Goal: Task Accomplishment & Management: Manage account settings

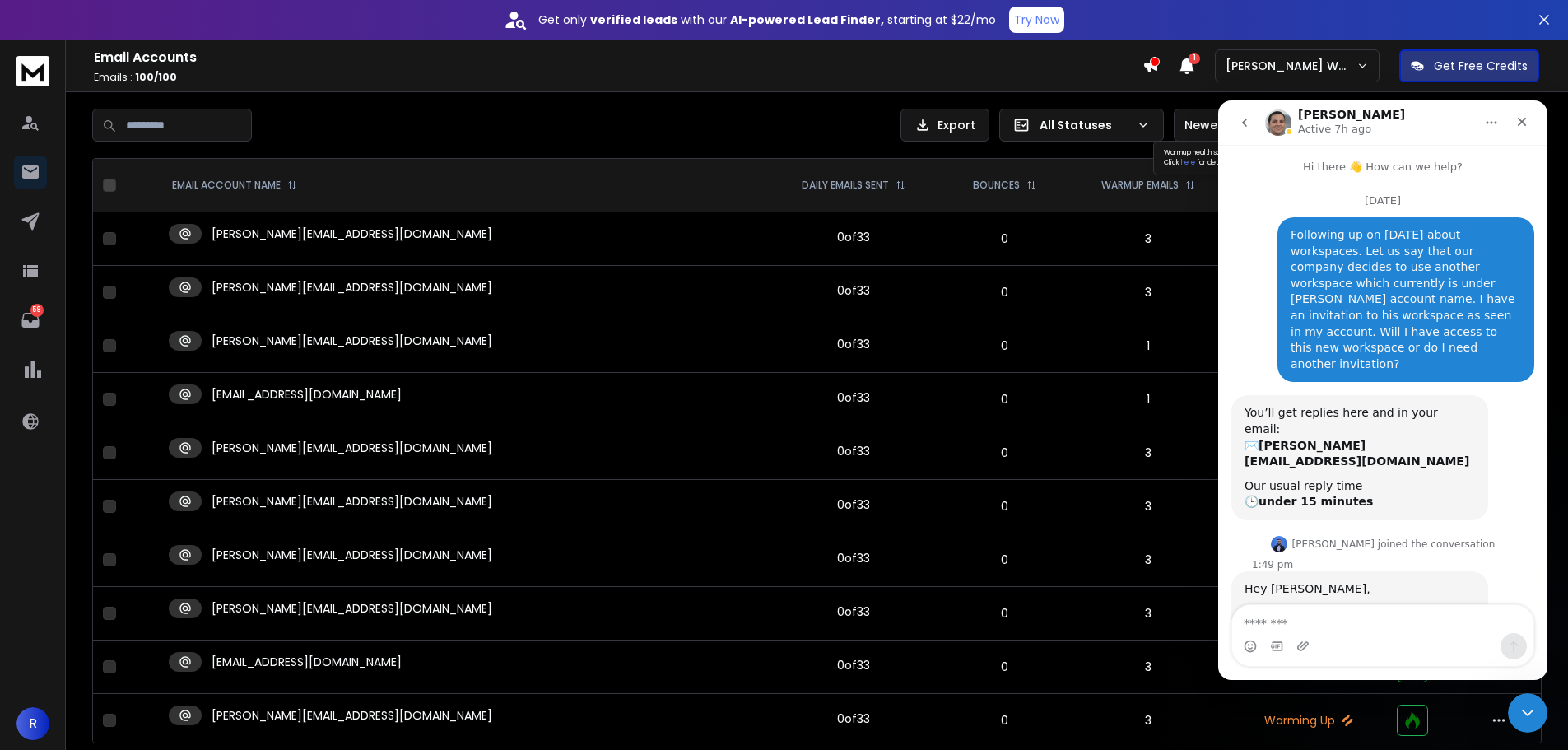
scroll to position [3206, 0]
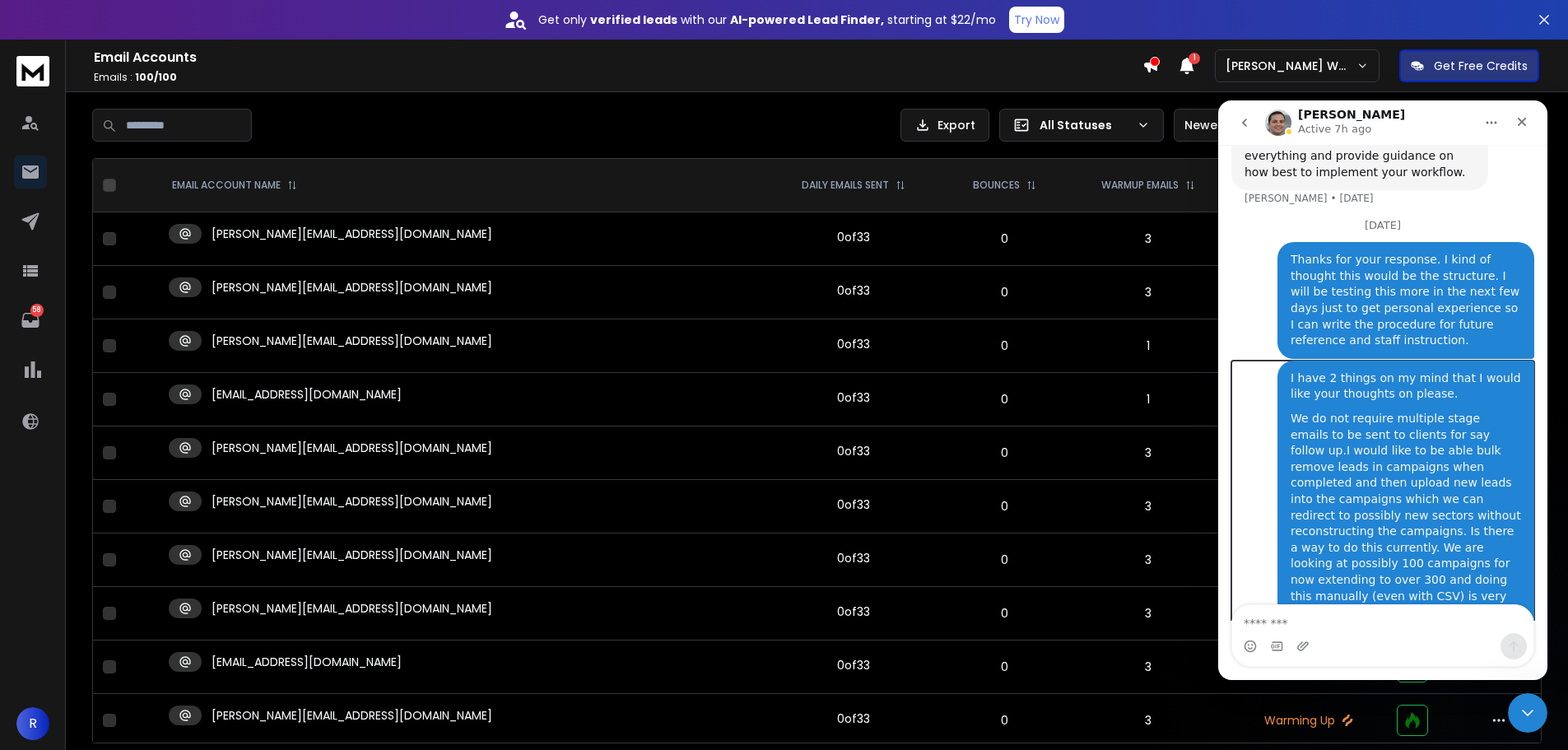
click at [1241, 360] on div "I have 2 things on my mind that I would like your thoughts on please. We do not…" at bounding box center [1384, 552] width 303 height 384
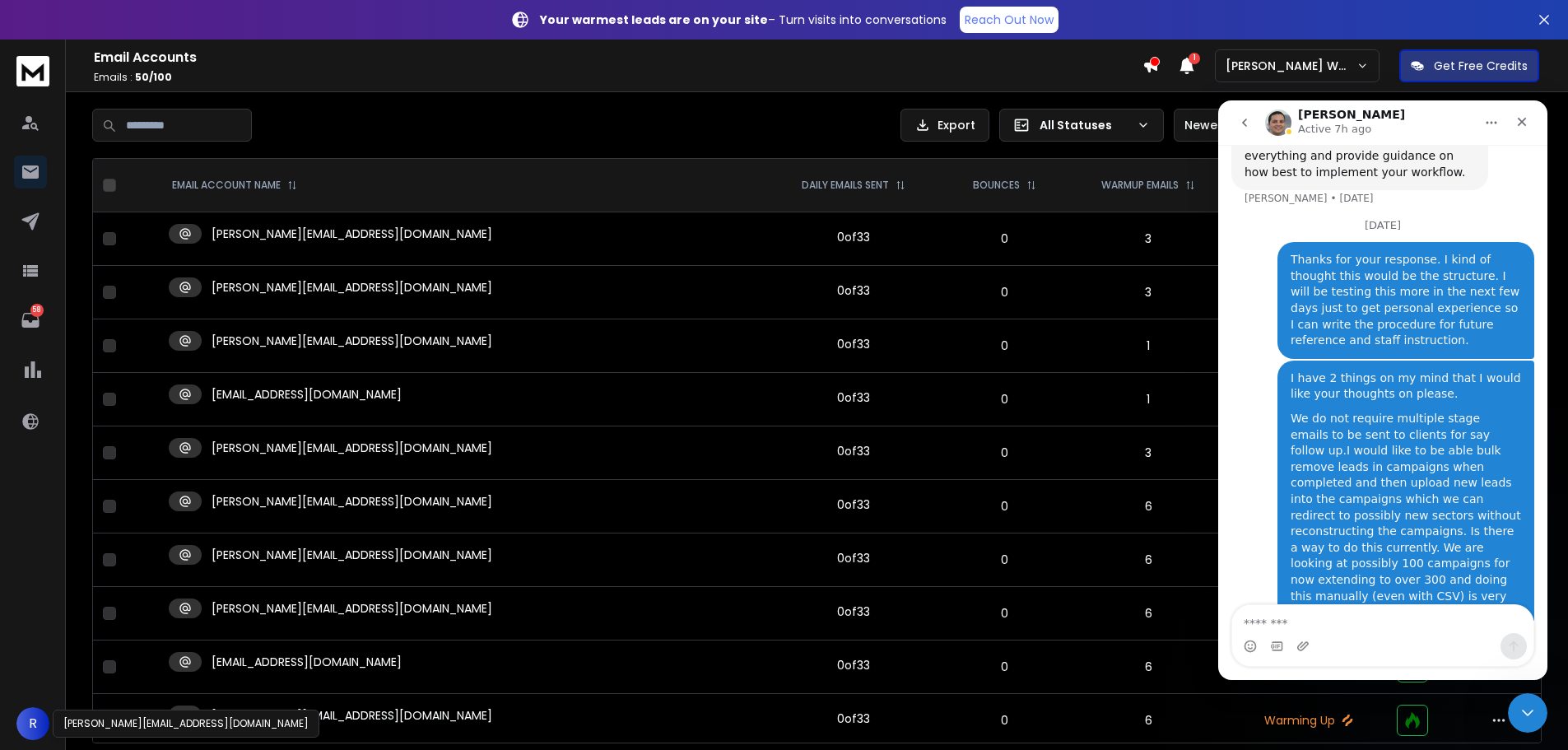
click at [40, 719] on span "R" at bounding box center [33, 723] width 33 height 33
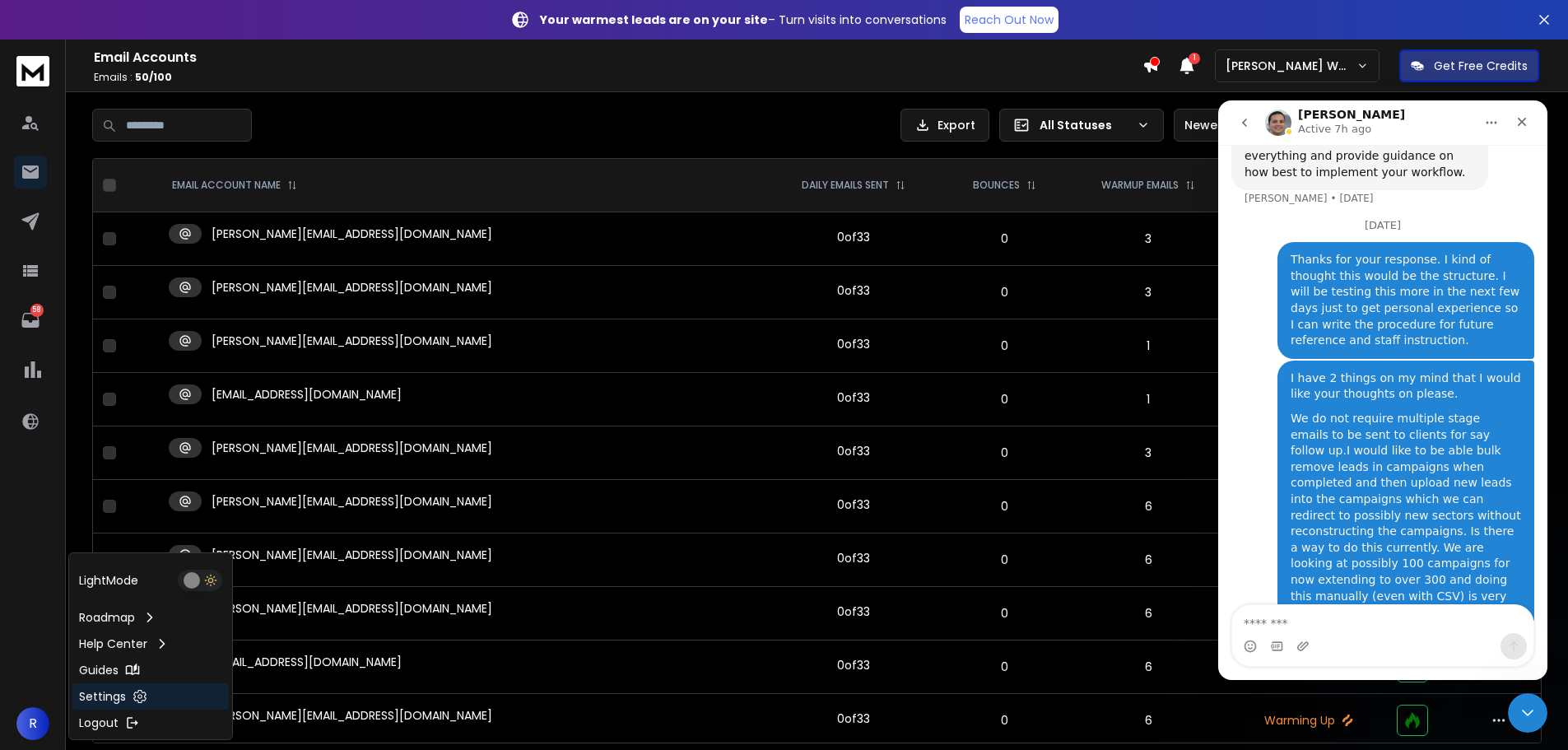
click at [110, 696] on p "Settings" at bounding box center [103, 696] width 47 height 16
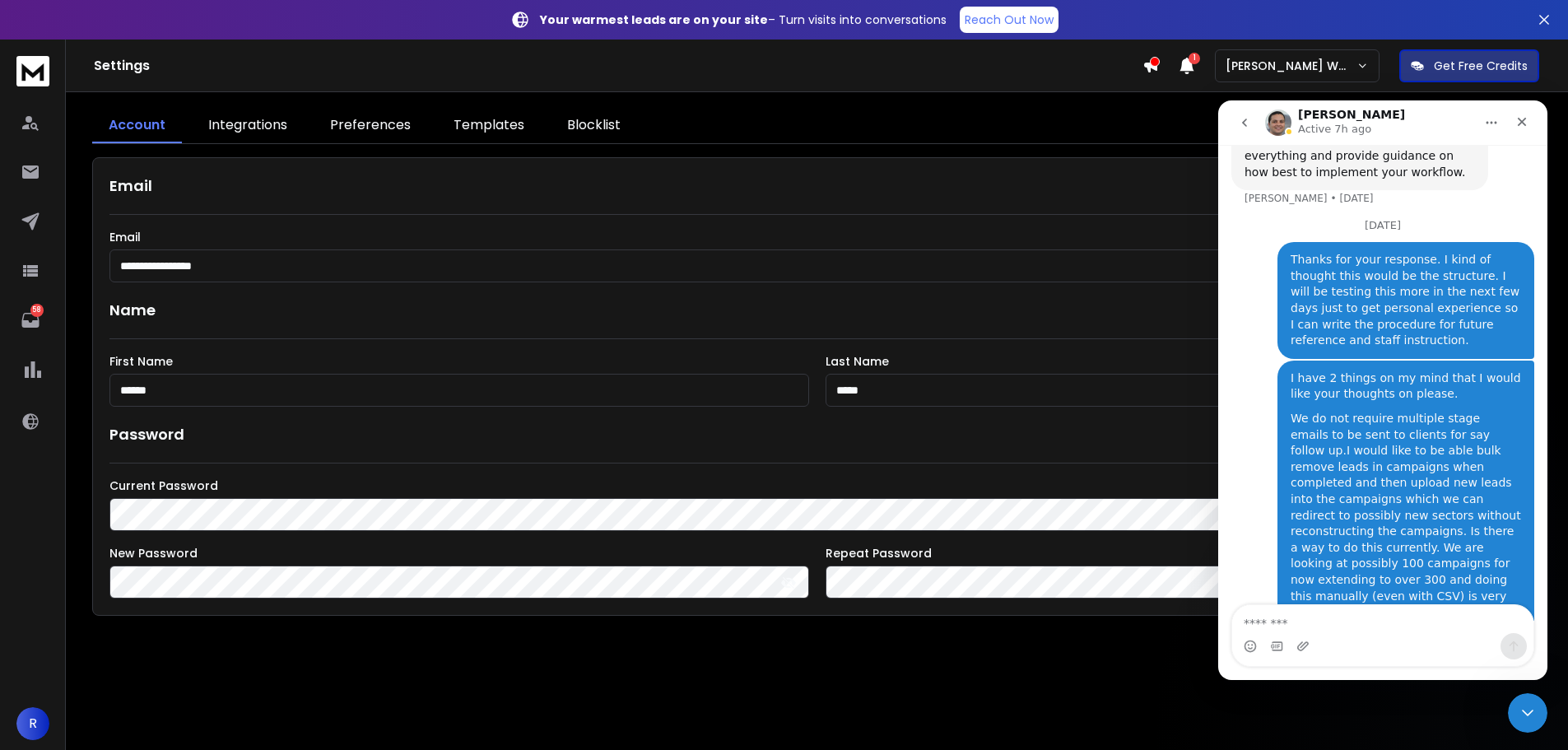
click at [274, 127] on link "Integrations" at bounding box center [247, 126] width 112 height 35
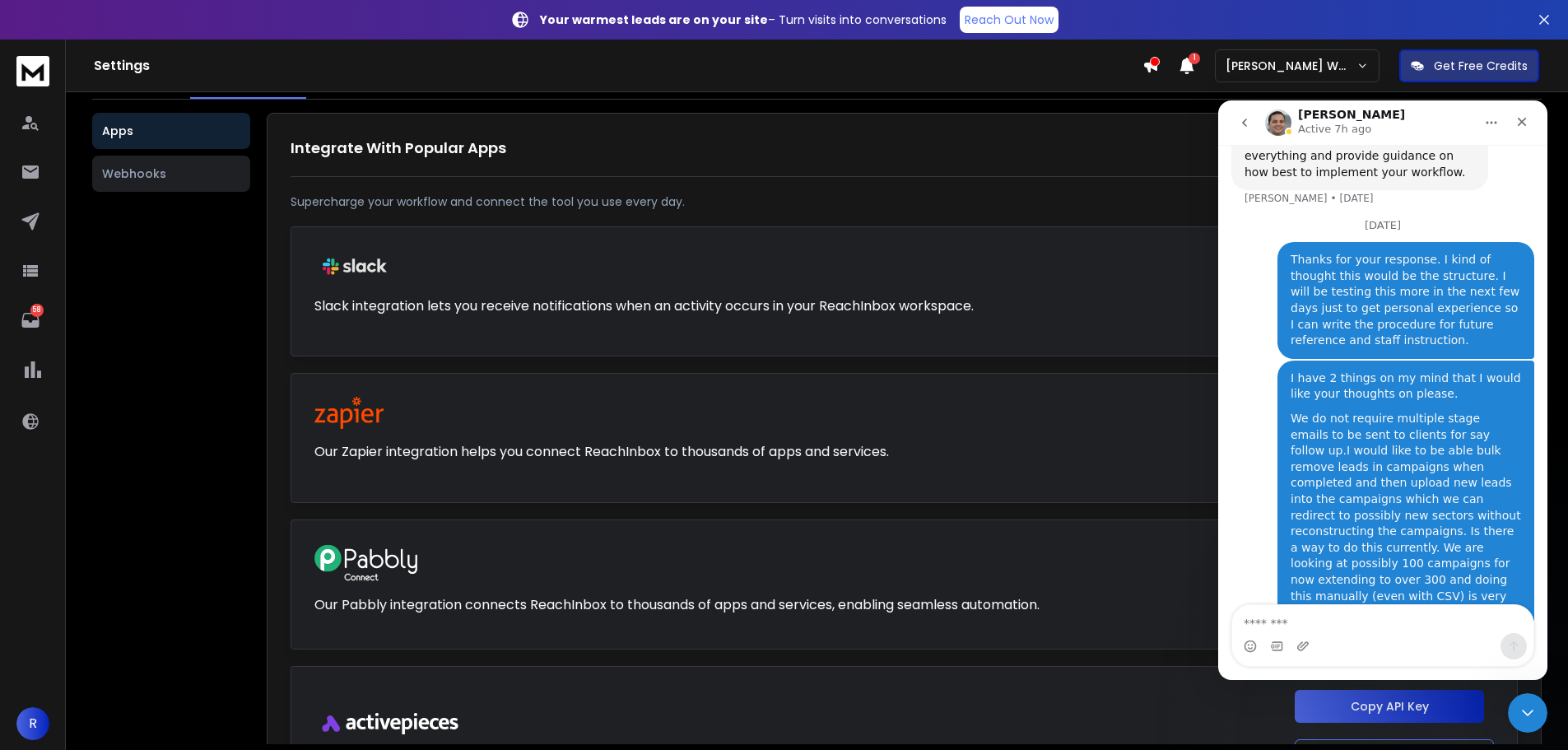
scroll to position [68, 0]
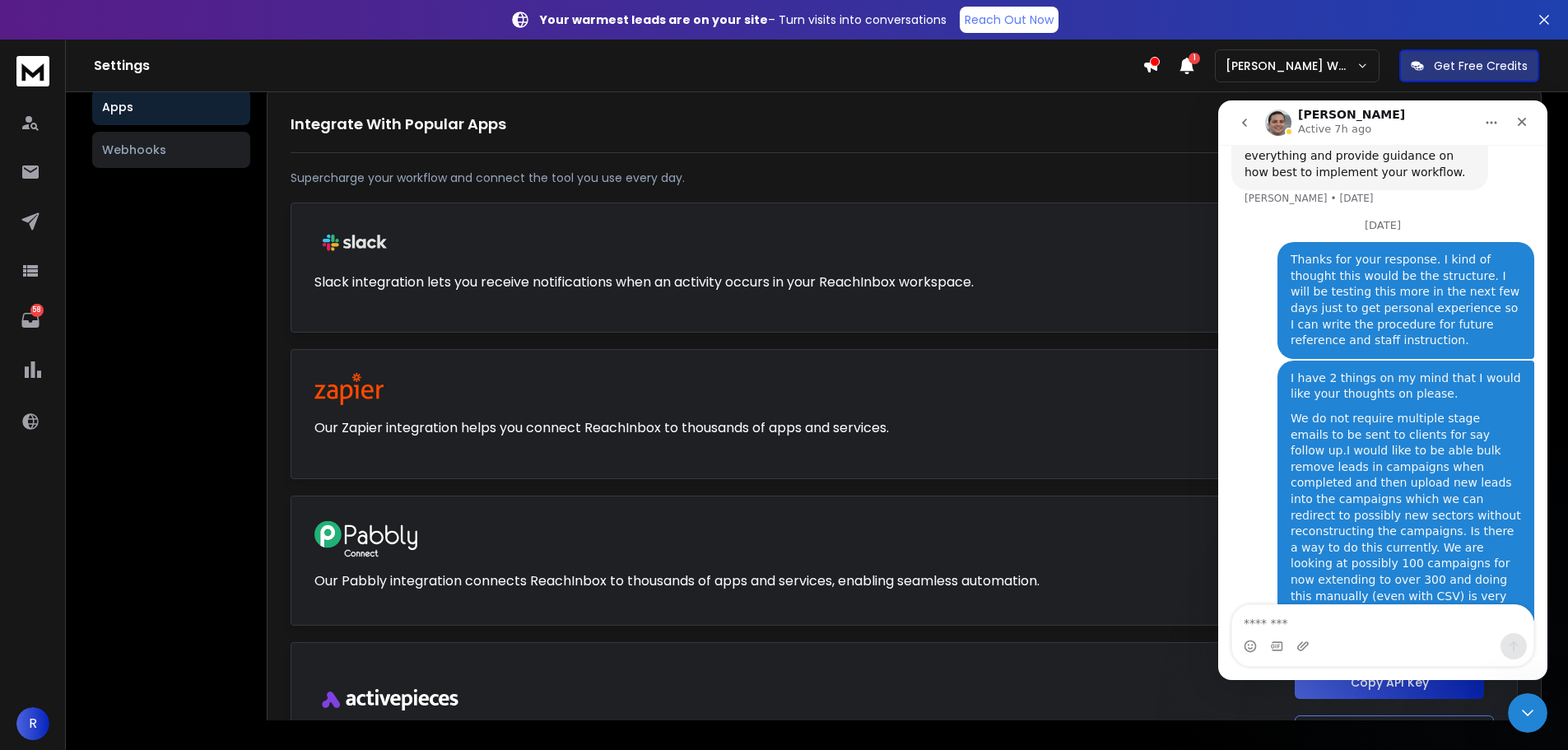
click at [1528, 718] on icon "Close Intercom Messenger" at bounding box center [1528, 713] width 20 height 20
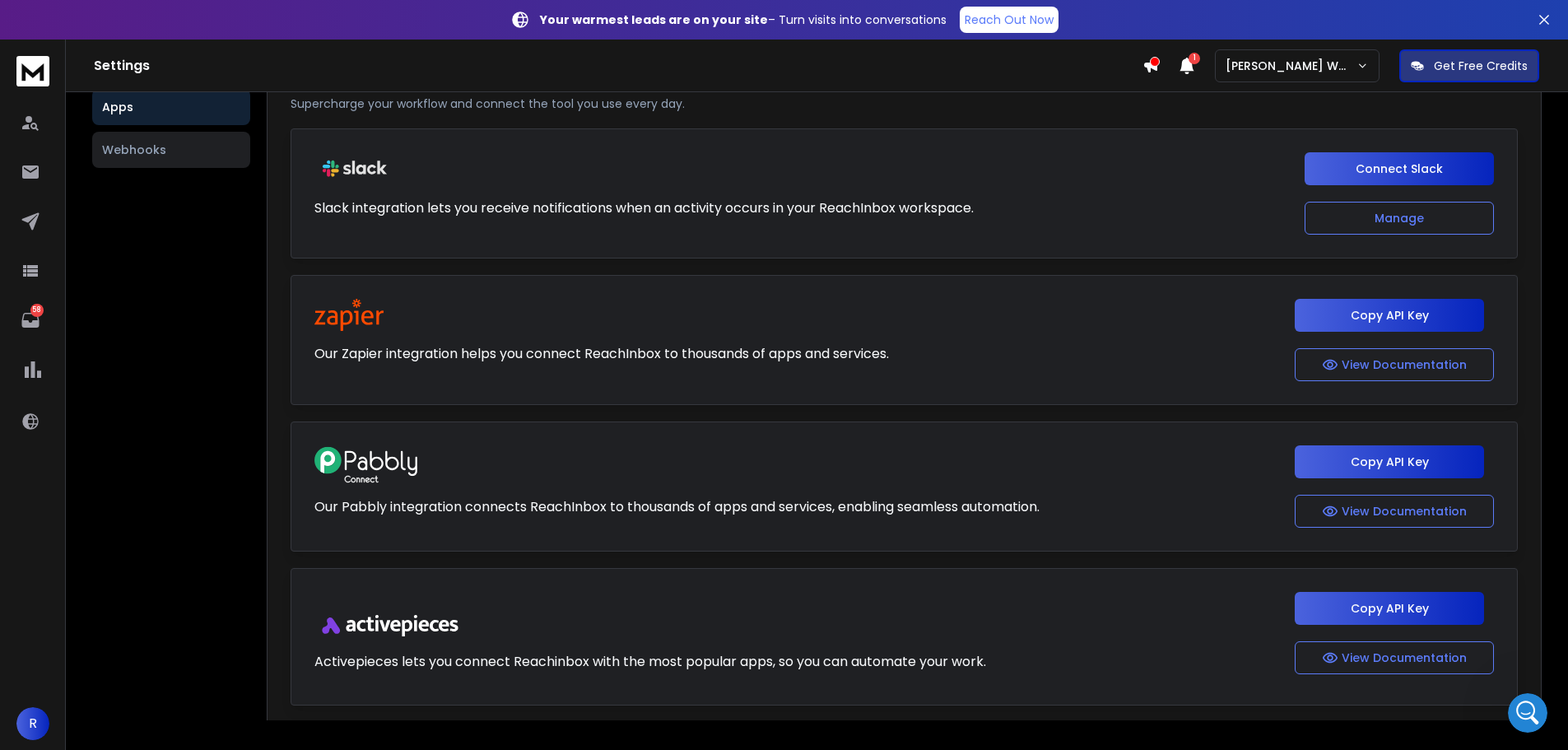
scroll to position [230, 0]
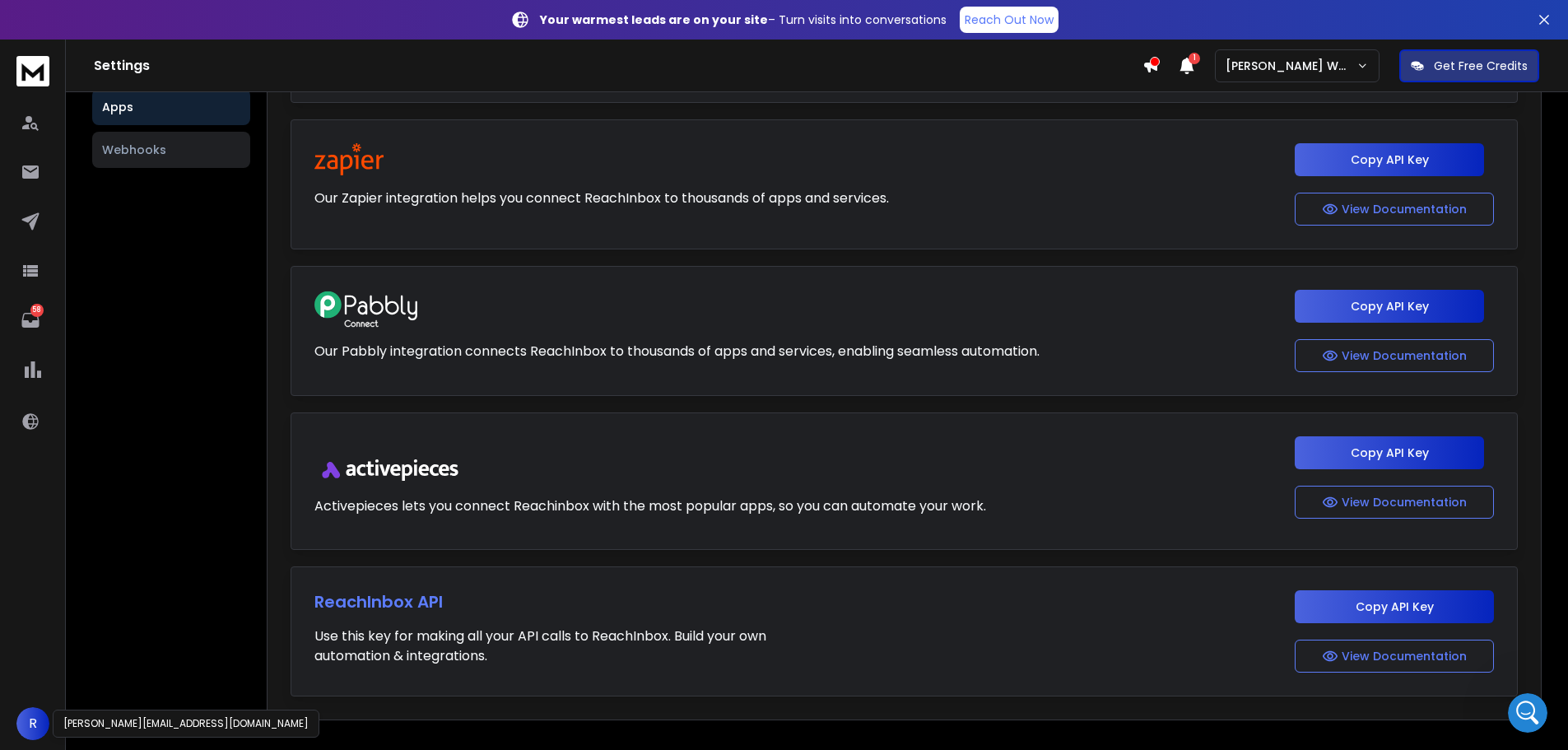
click at [35, 725] on span "R" at bounding box center [33, 723] width 33 height 33
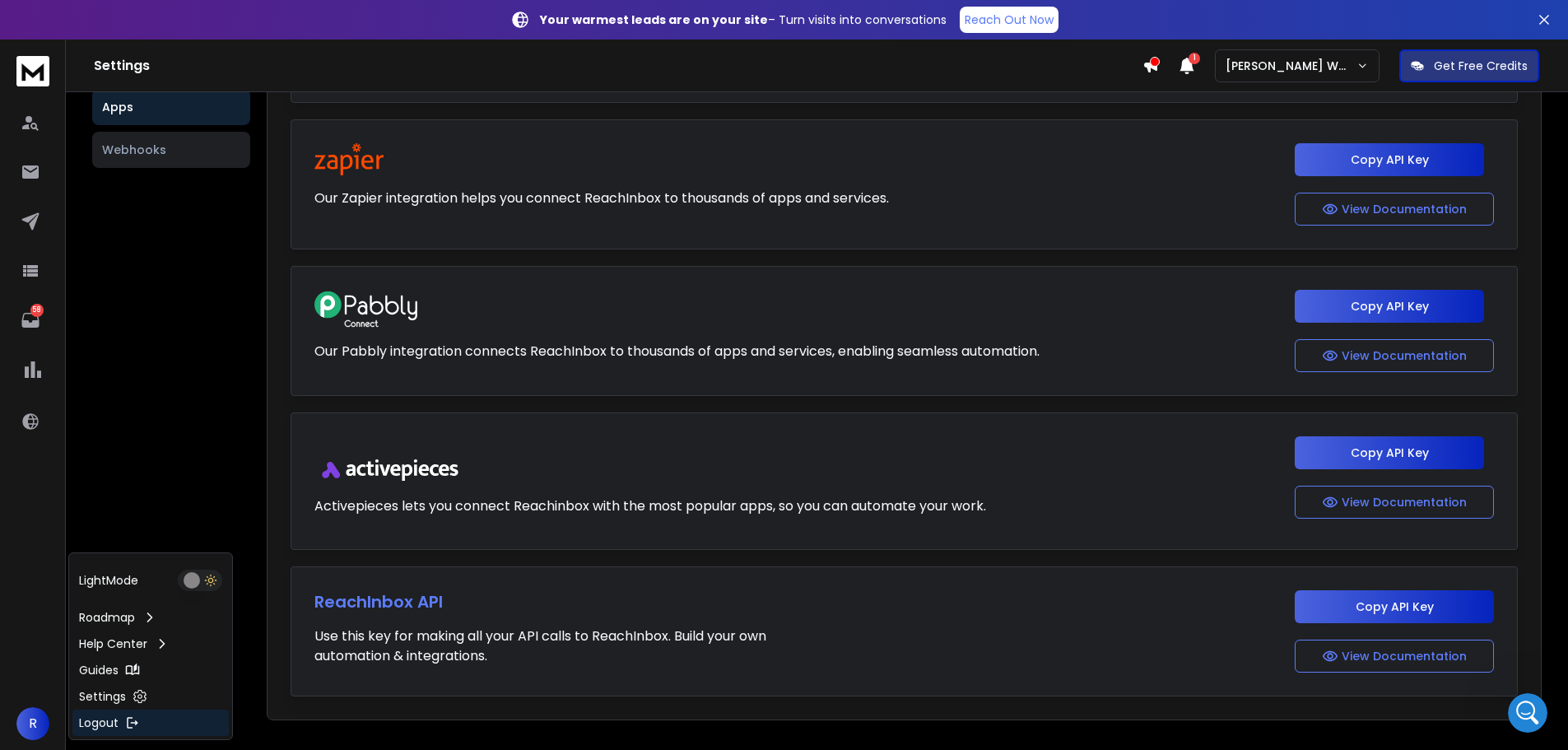
click at [113, 720] on p "Logout" at bounding box center [99, 723] width 40 height 16
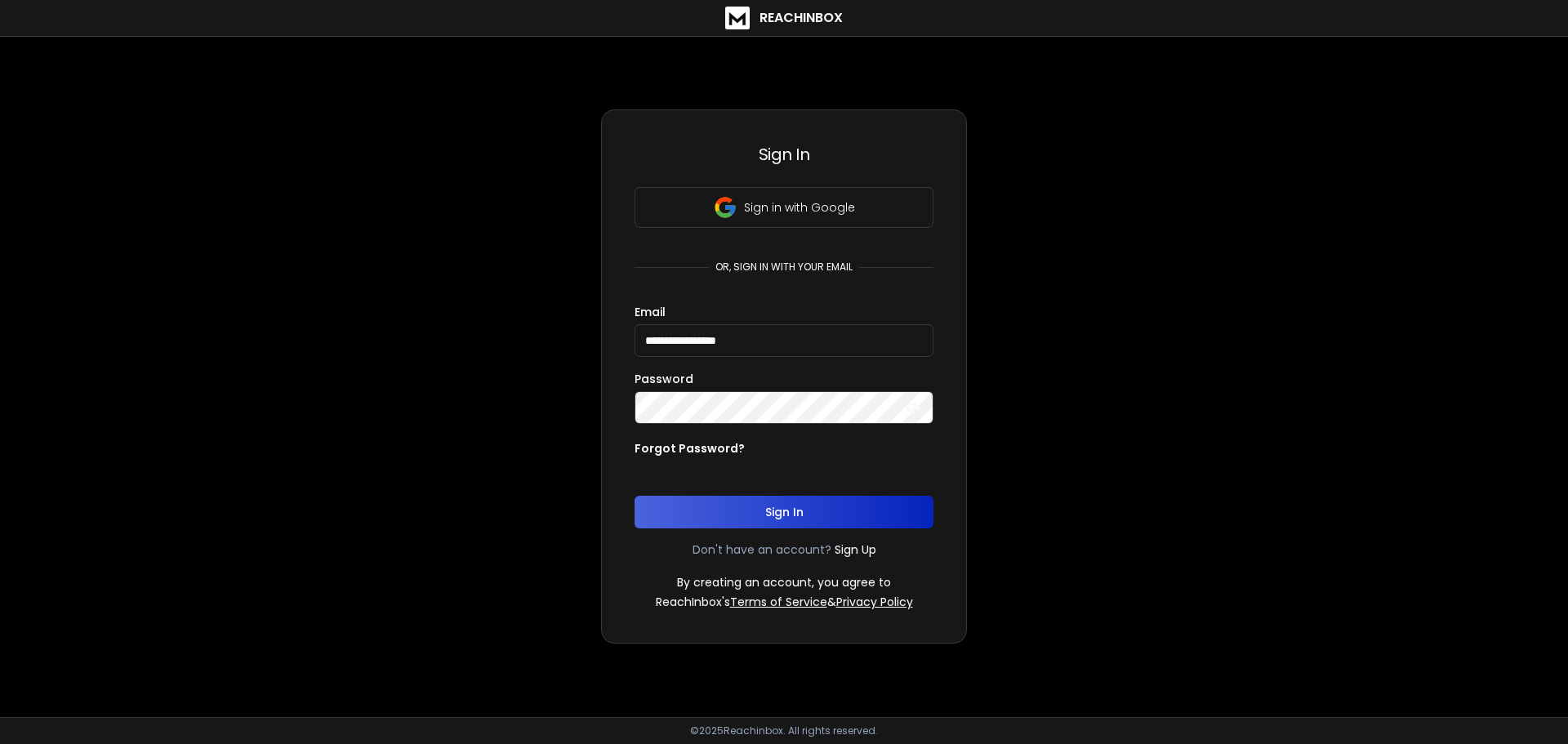
click at [670, 338] on input "**********" at bounding box center [784, 340] width 299 height 32
type input "**********"
click at [803, 515] on button "Sign In" at bounding box center [784, 512] width 299 height 32
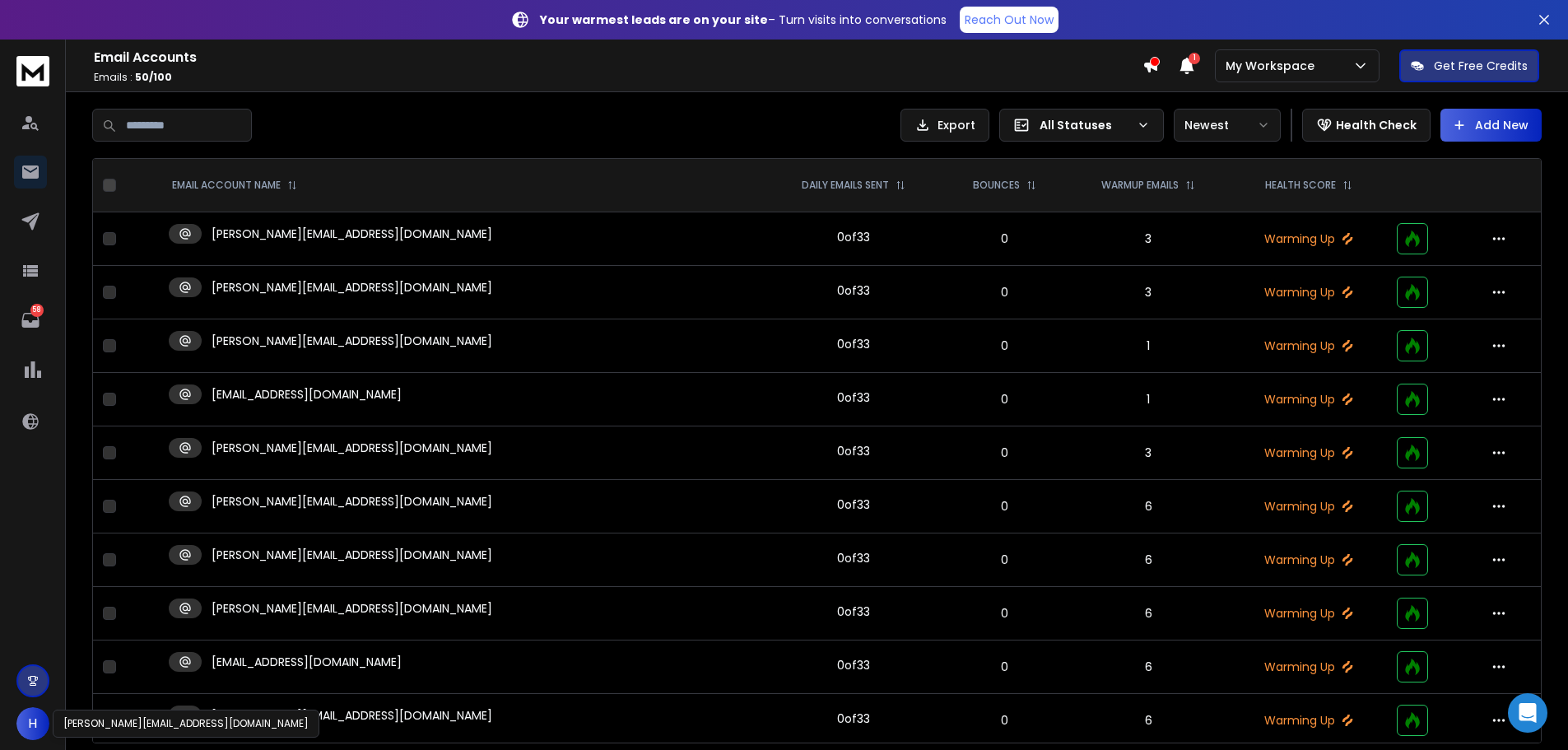
click at [33, 723] on span "H" at bounding box center [33, 723] width 33 height 33
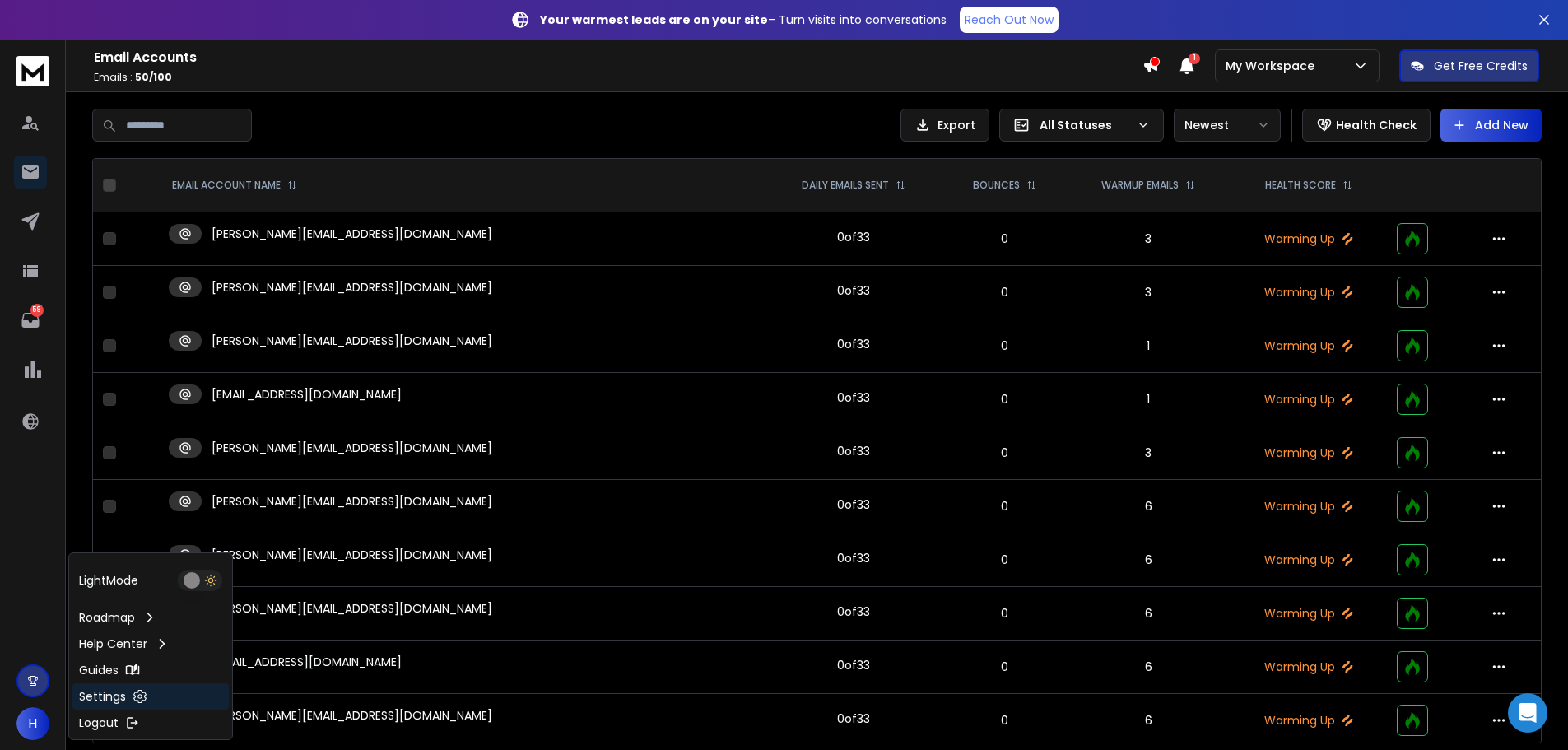
click at [108, 701] on p "Settings" at bounding box center [103, 696] width 47 height 16
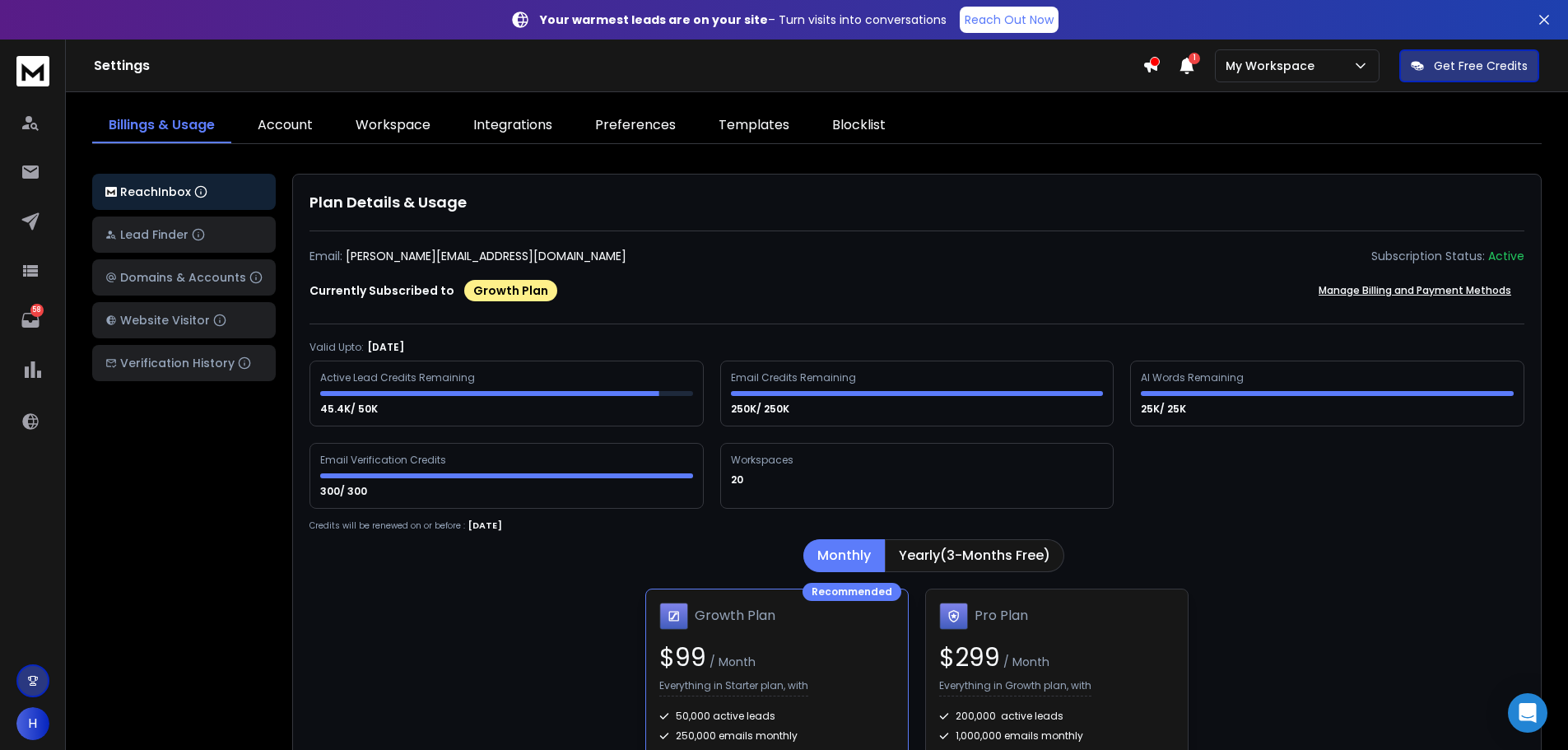
click at [489, 126] on link "Integrations" at bounding box center [512, 126] width 112 height 35
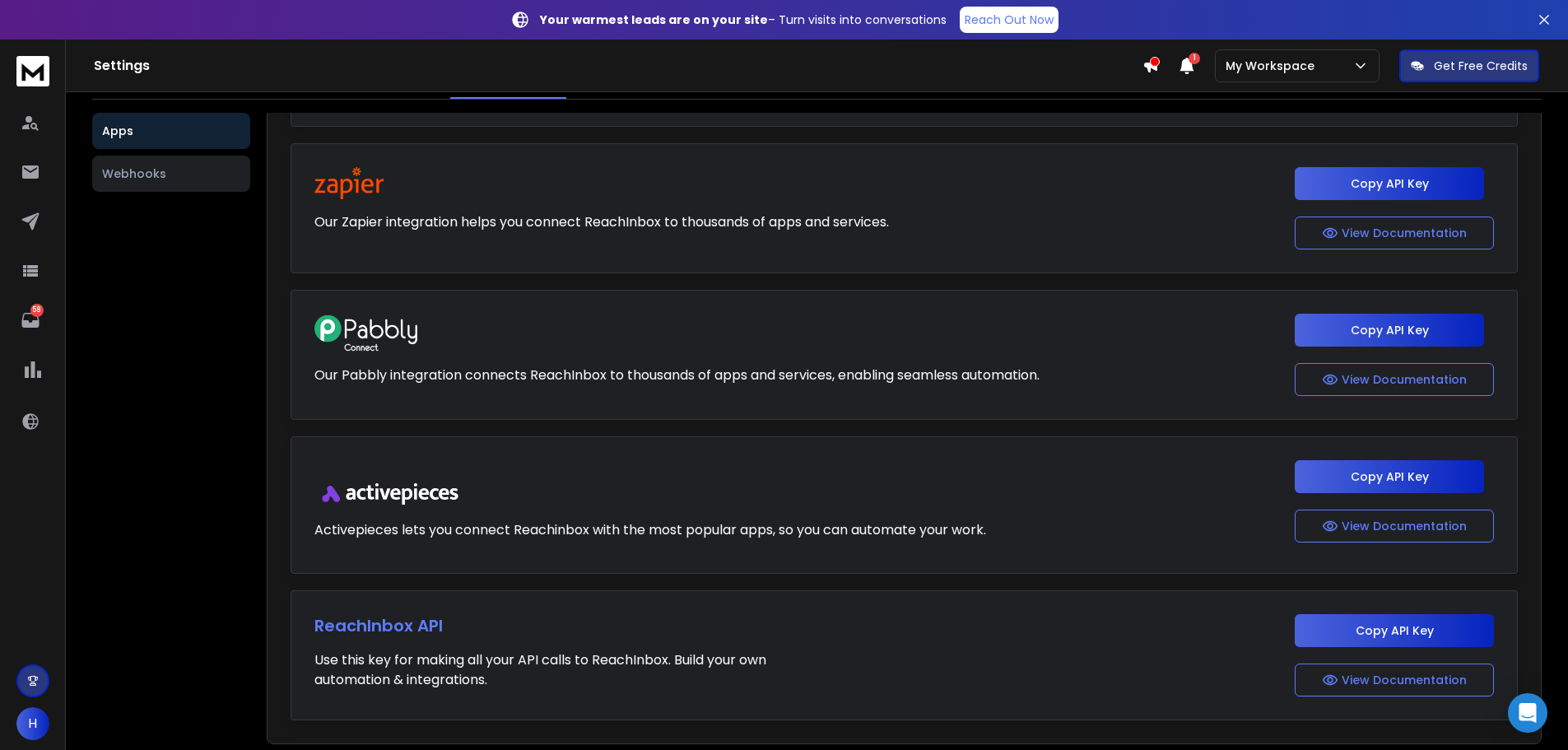
scroll to position [68, 0]
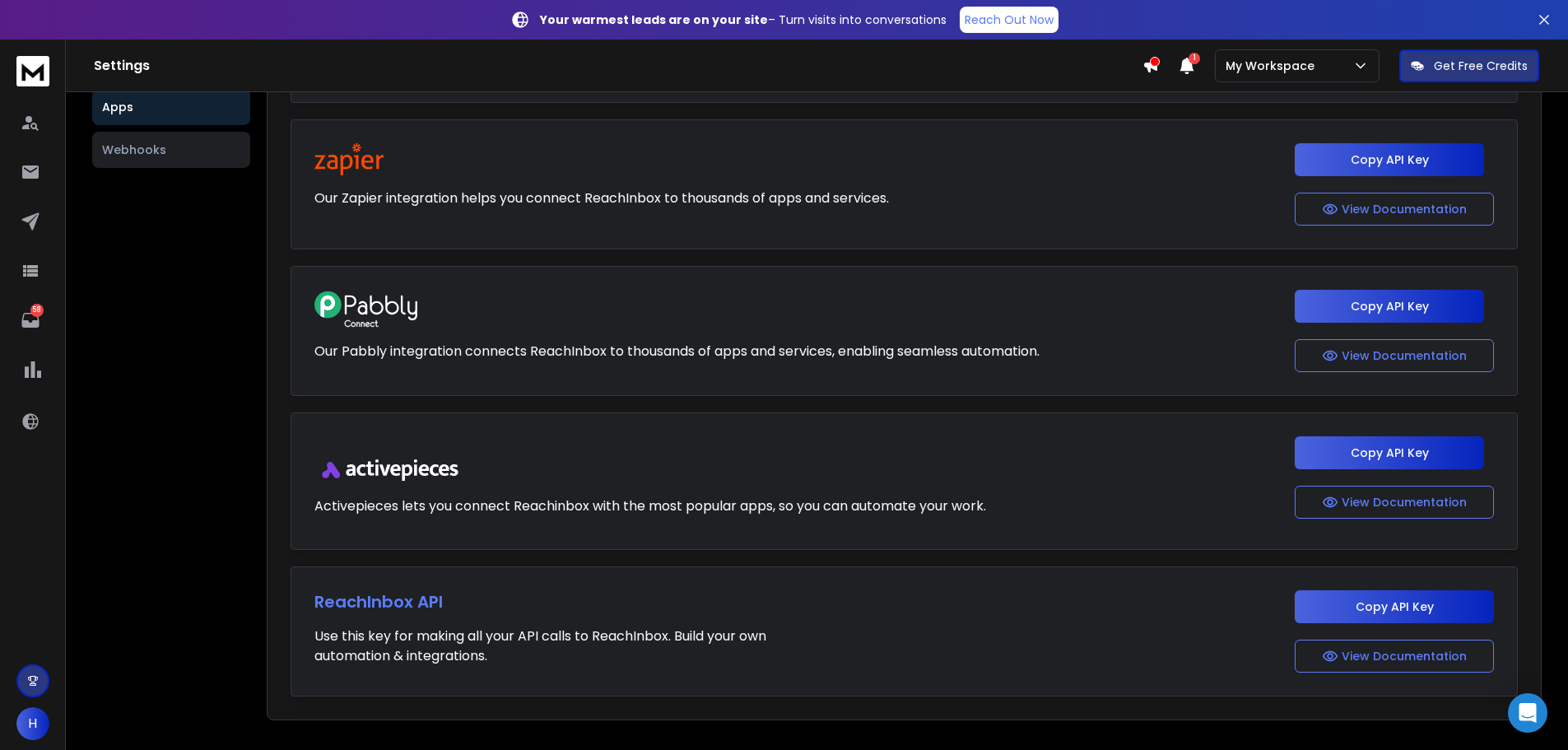
click at [1378, 607] on button "Copy API Key" at bounding box center [1394, 607] width 199 height 33
click at [1527, 709] on icon "Open Intercom Messenger" at bounding box center [1527, 713] width 19 height 22
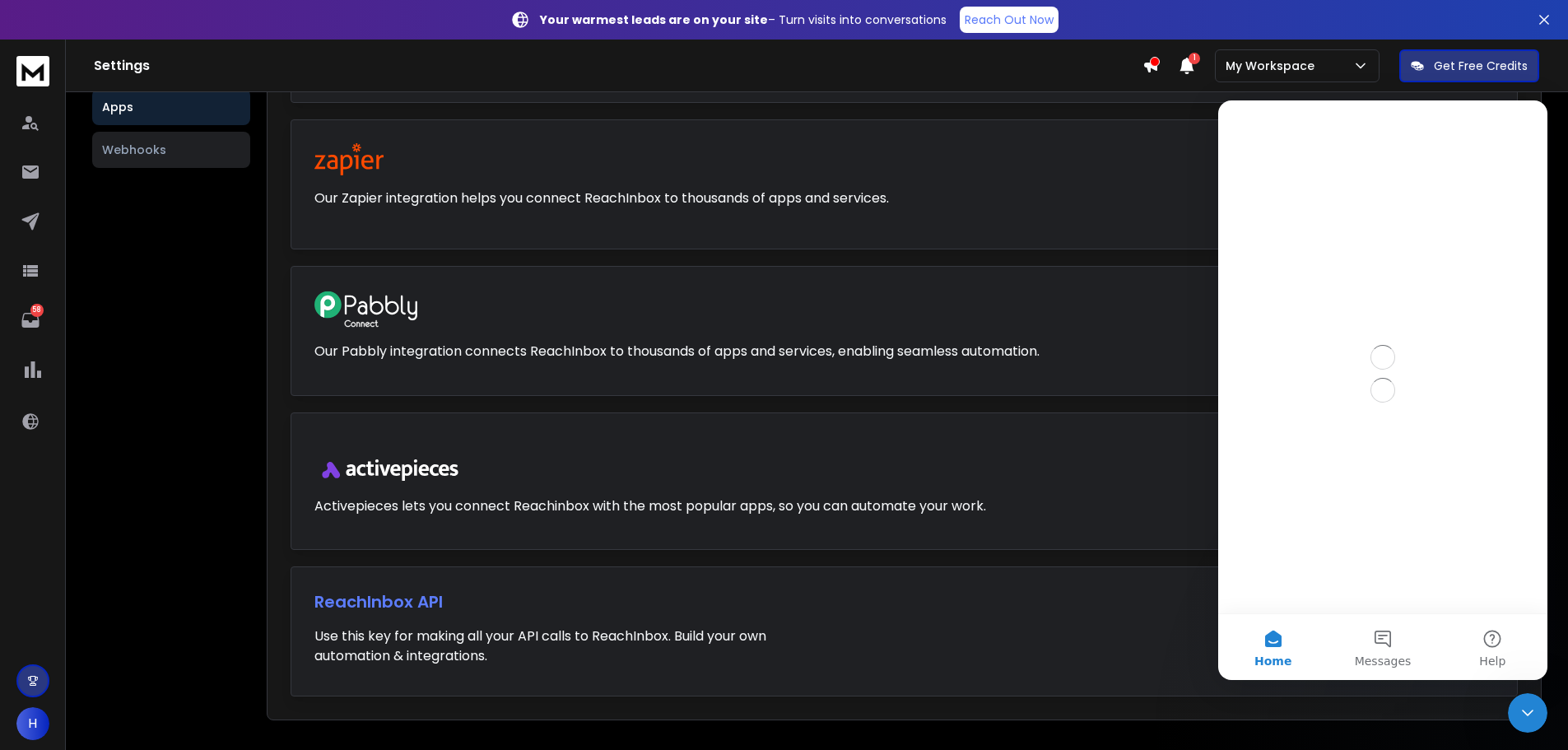
scroll to position [0, 0]
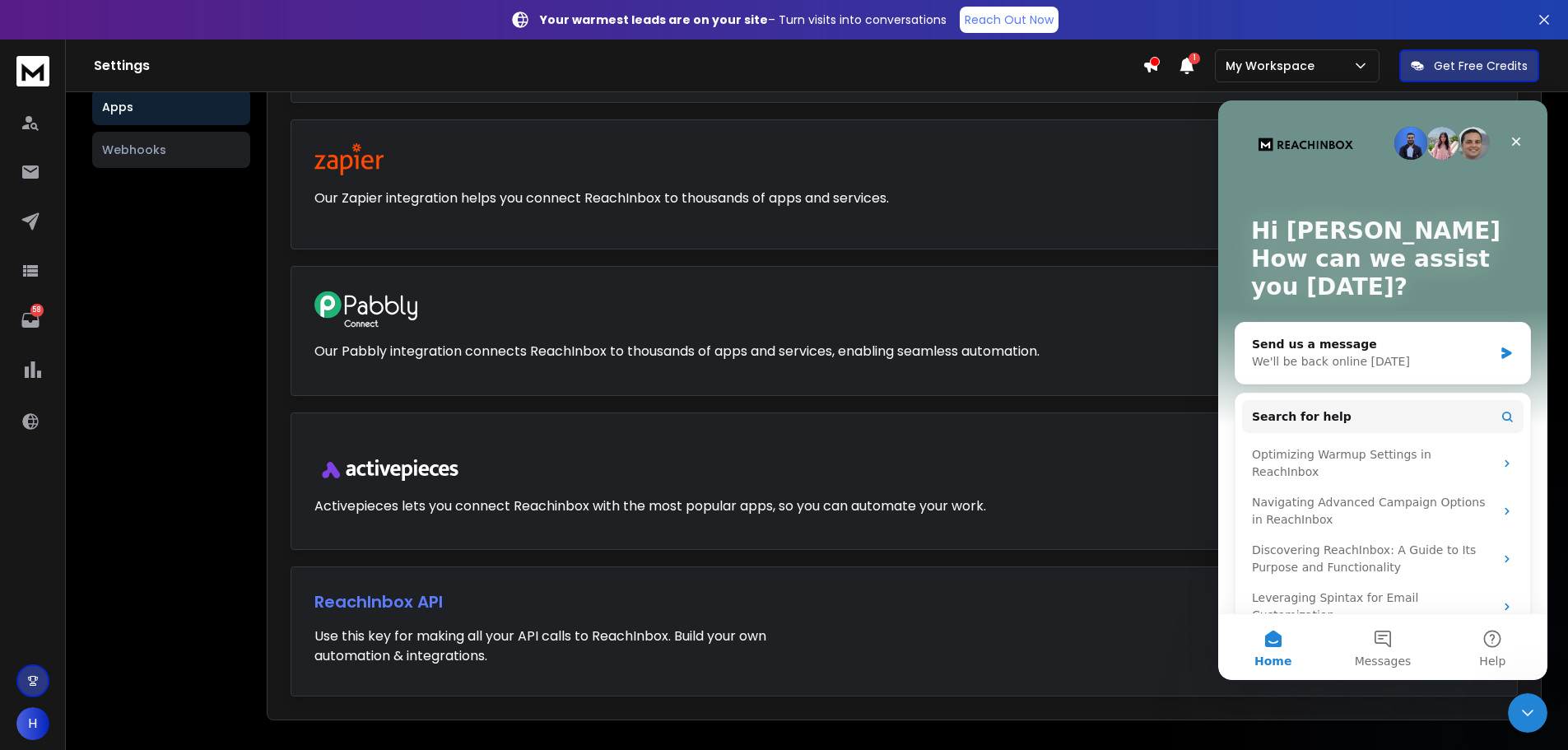
click at [456, 479] on icon at bounding box center [510, 443] width 391 height 80
drag, startPoint x: 1454, startPoint y: 785, endPoint x: 1478, endPoint y: 779, distance: 24.7
click at [1478, 681] on html "Your warmest leads are on your site – Turn visits into conversations Reach Out …" at bounding box center [784, 307] width 1568 height 750
click at [1523, 715] on icon "Close Intercom Messenger" at bounding box center [1528, 713] width 20 height 20
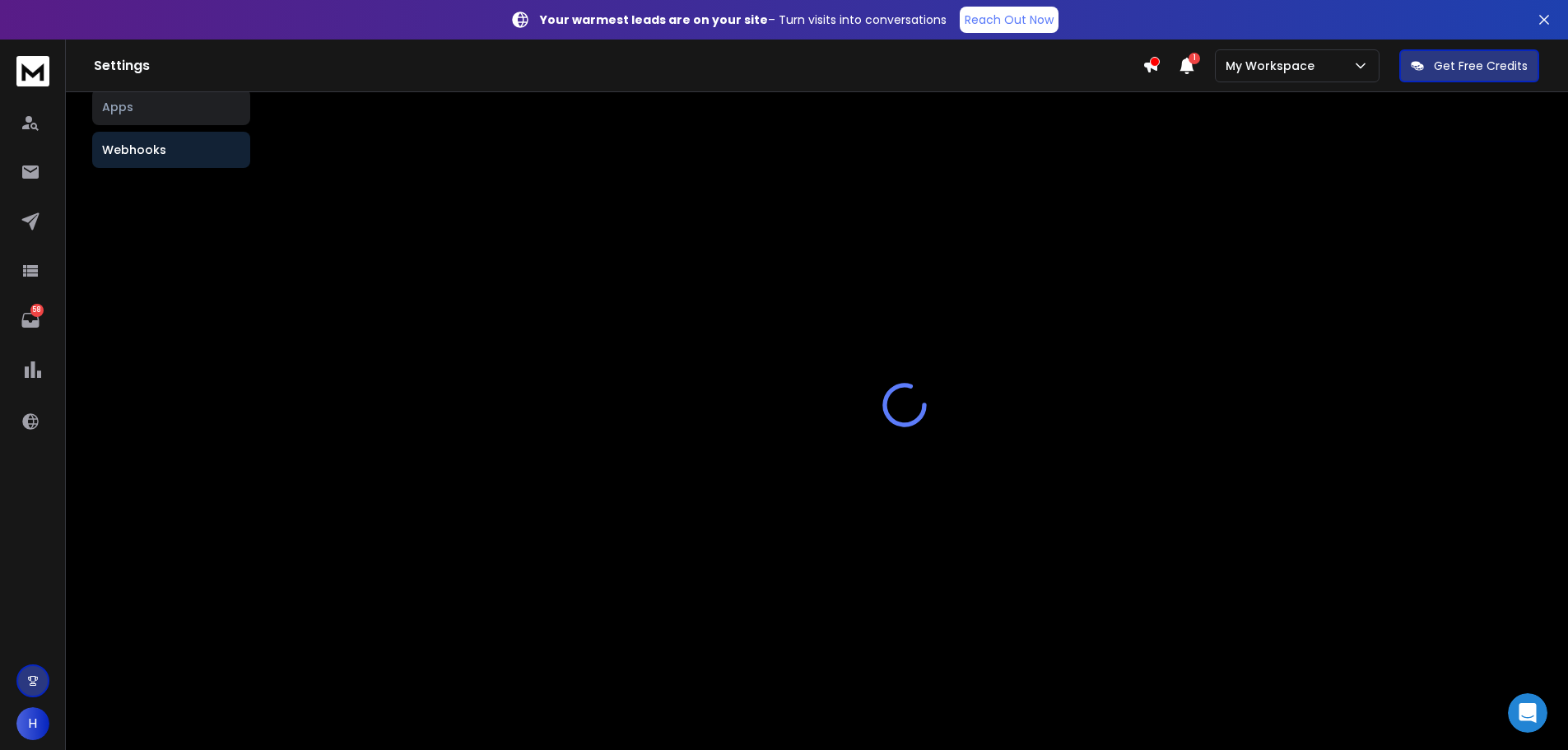
click at [184, 141] on button "Webhooks" at bounding box center [172, 150] width 158 height 36
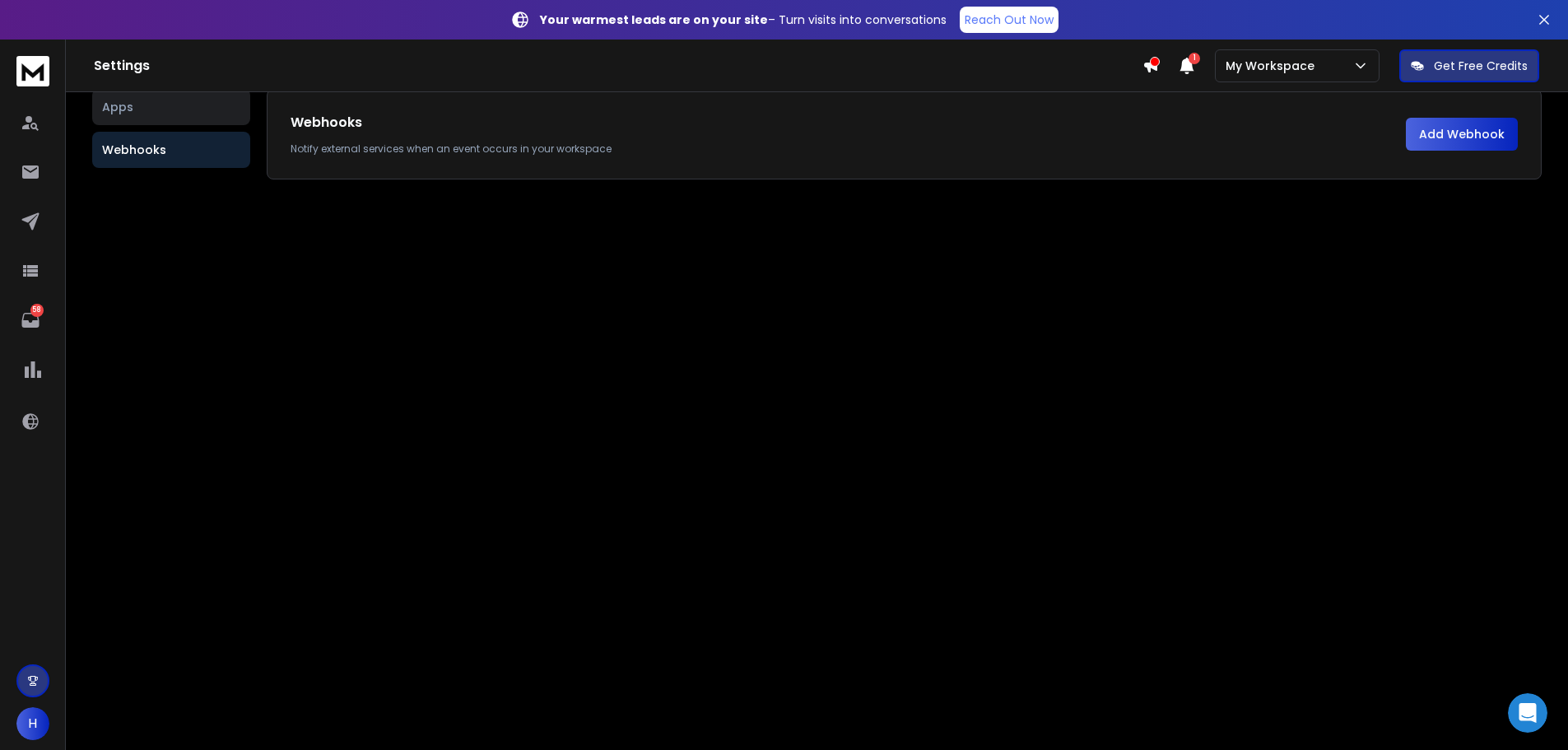
click at [1467, 132] on button "Add Webhook" at bounding box center [1462, 134] width 112 height 33
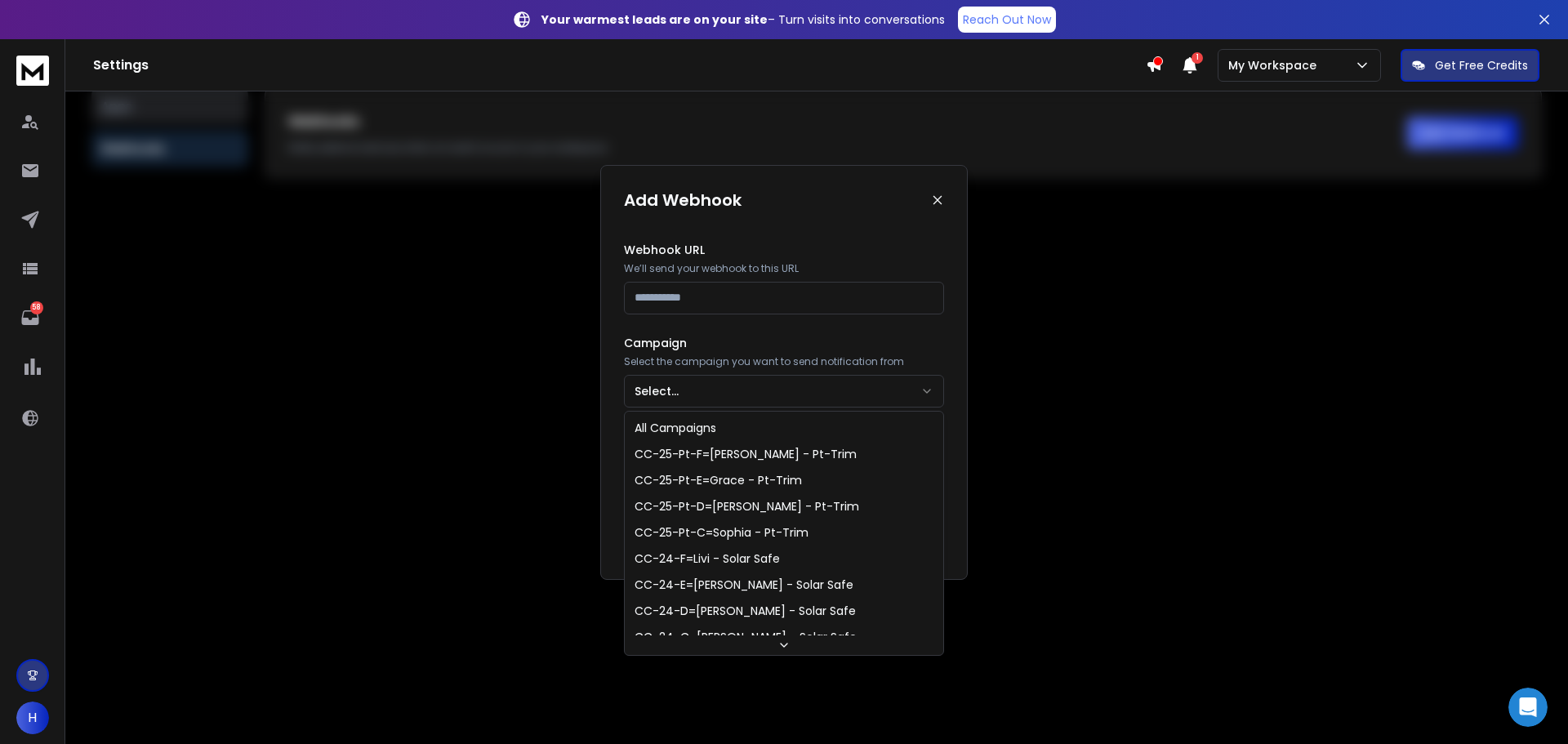
click at [927, 390] on icon "button" at bounding box center [926, 391] width 14 height 14
select select "*****"
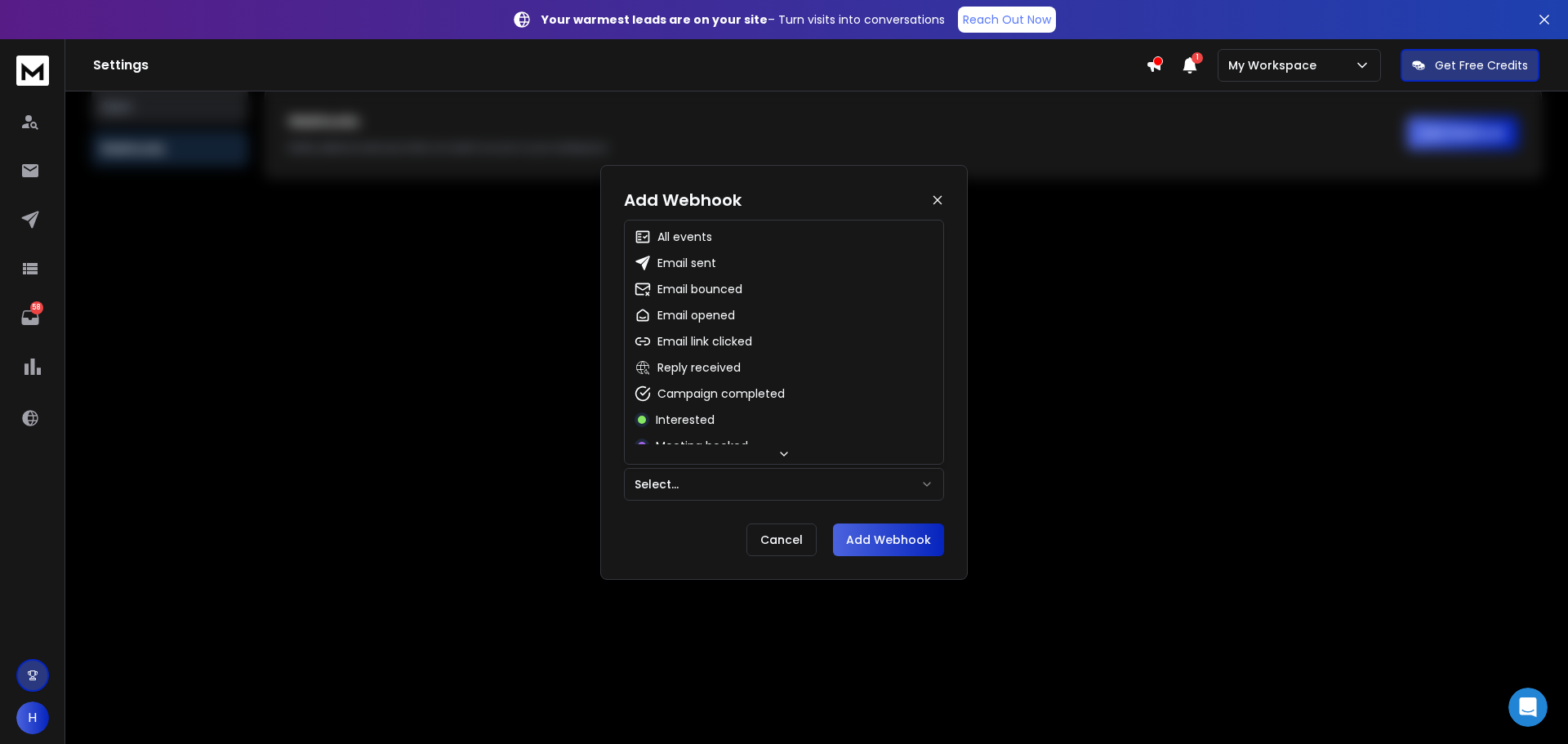
click at [925, 481] on icon "button" at bounding box center [926, 484] width 14 height 14
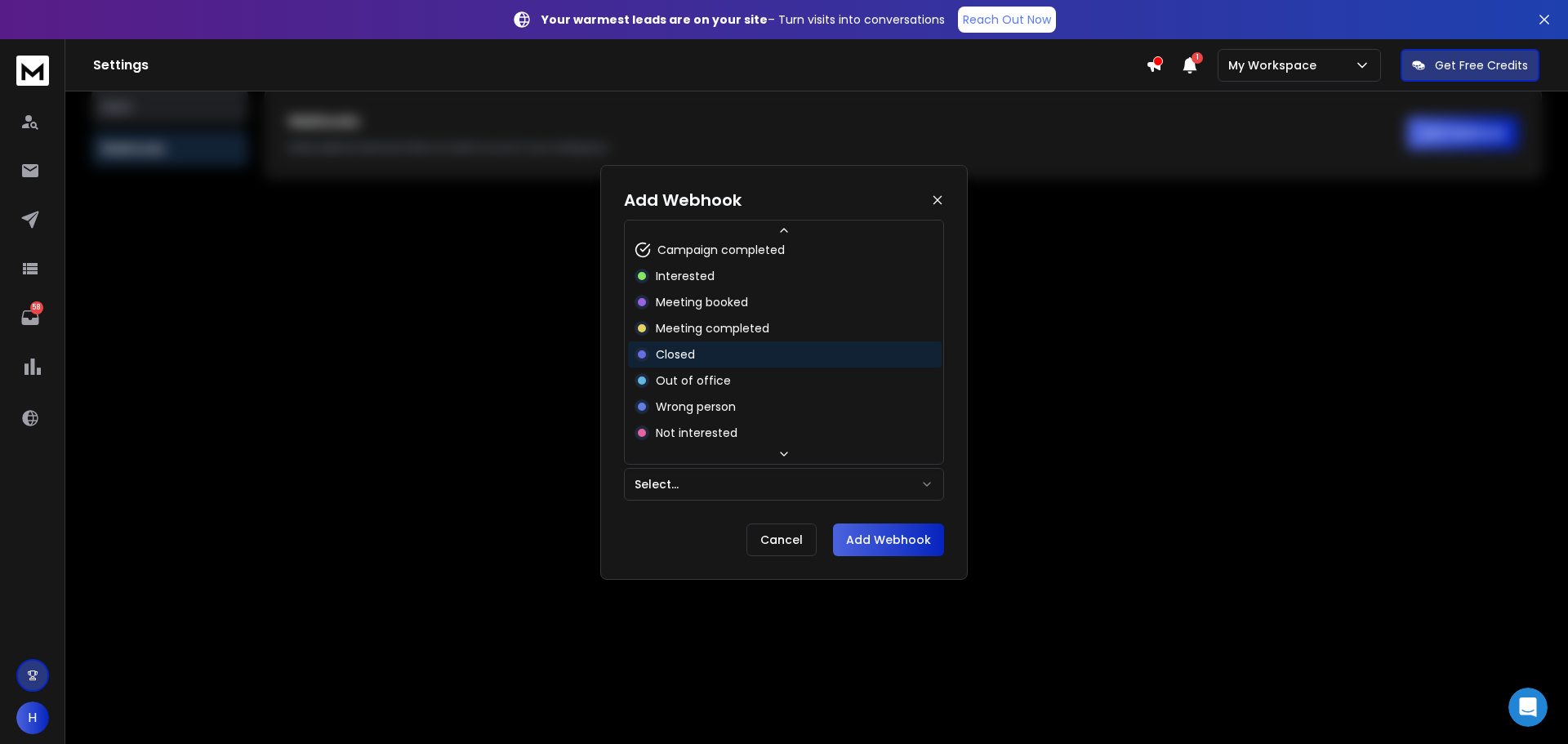
scroll to position [149, 0]
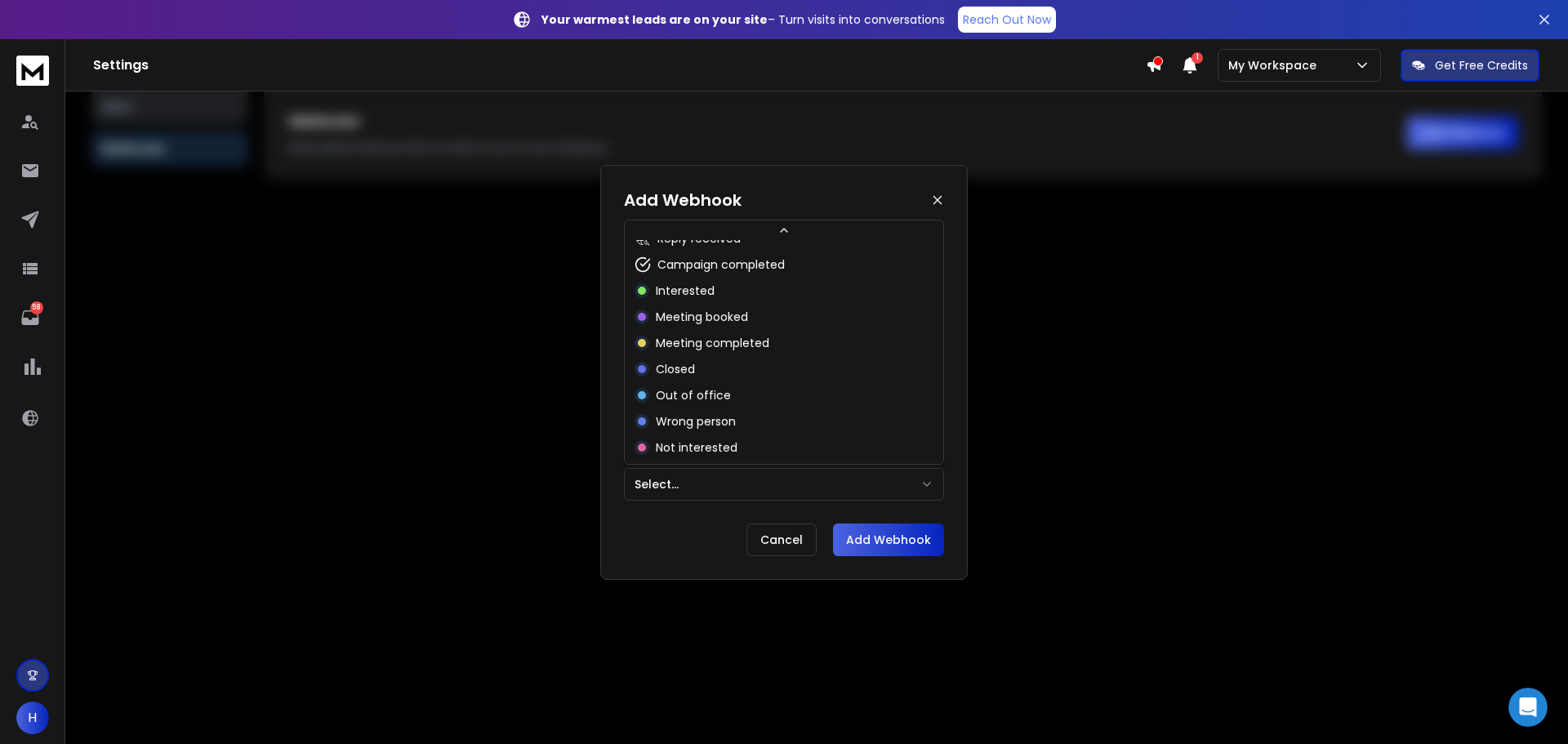
select select "**********"
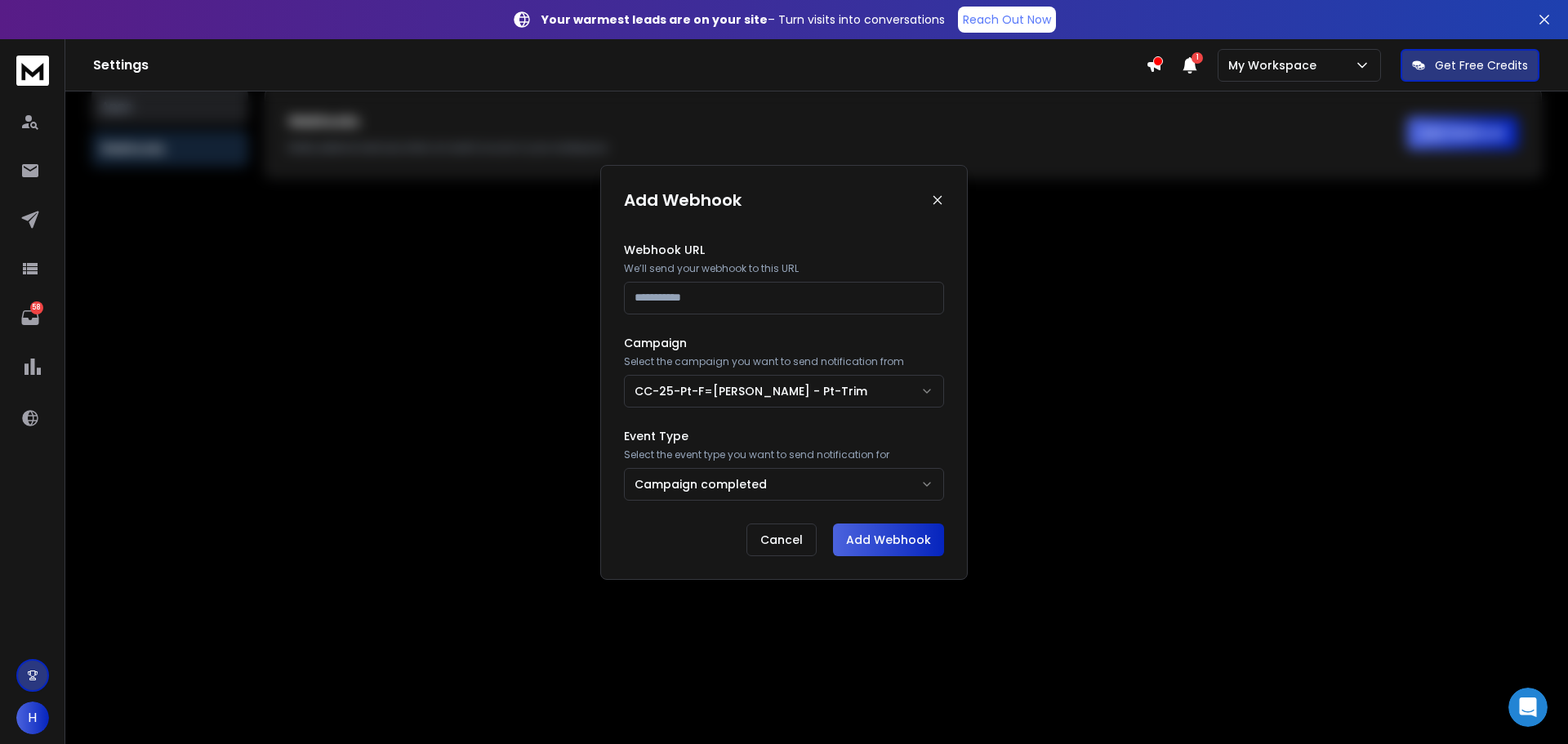
click at [720, 295] on input at bounding box center [783, 298] width 320 height 32
